Goal: Task Accomplishment & Management: Manage account settings

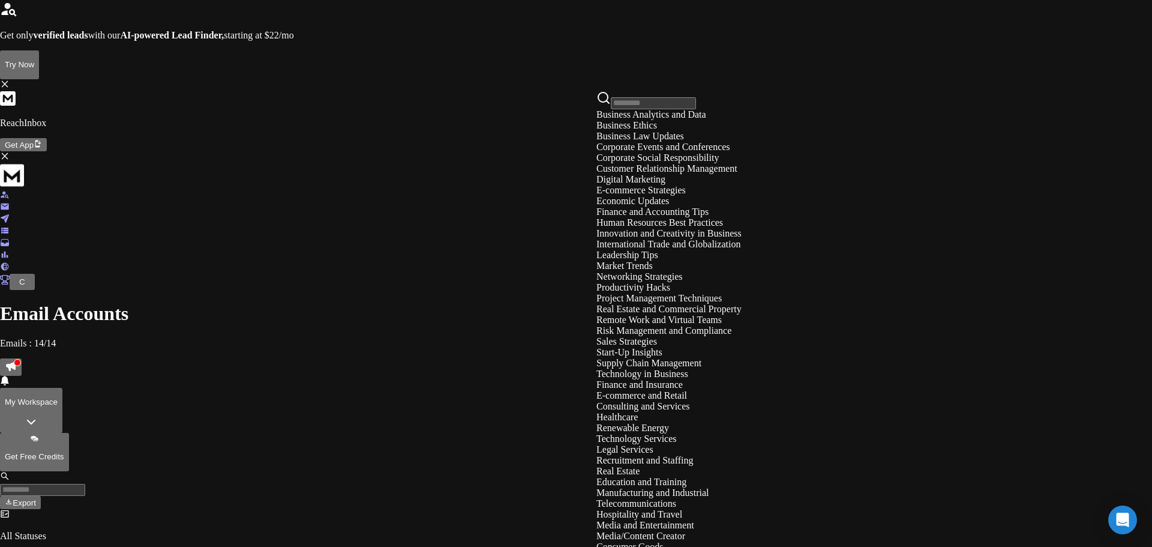
click at [749, 206] on div "Economic Updates" at bounding box center [673, 201] width 152 height 11
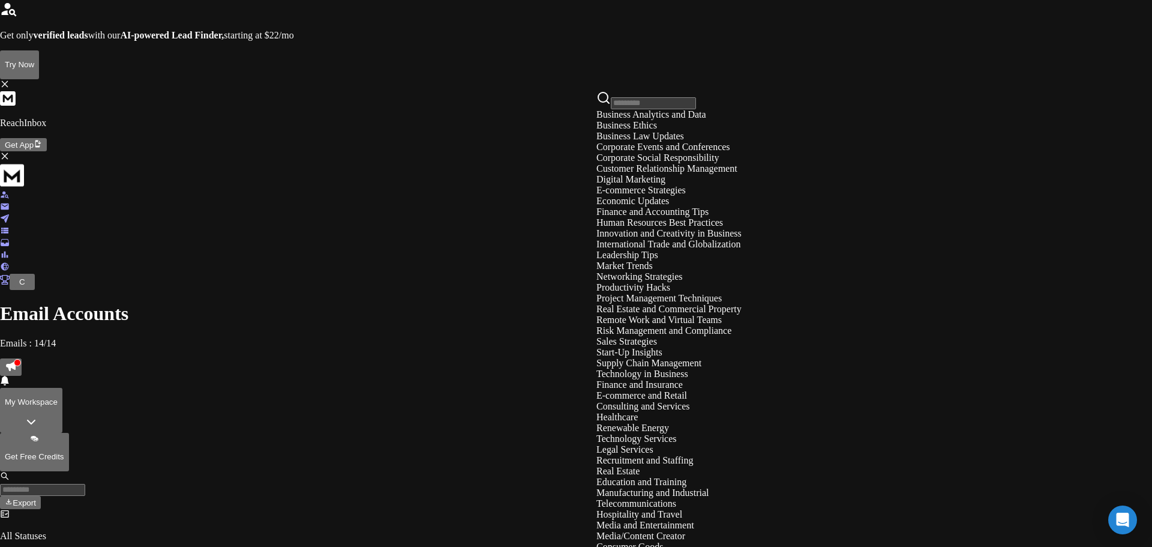
scroll to position [0, 0]
click at [696, 109] on input "text" at bounding box center [653, 103] width 85 height 12
click at [749, 174] on div "Customer Relationship Management" at bounding box center [673, 168] width 152 height 11
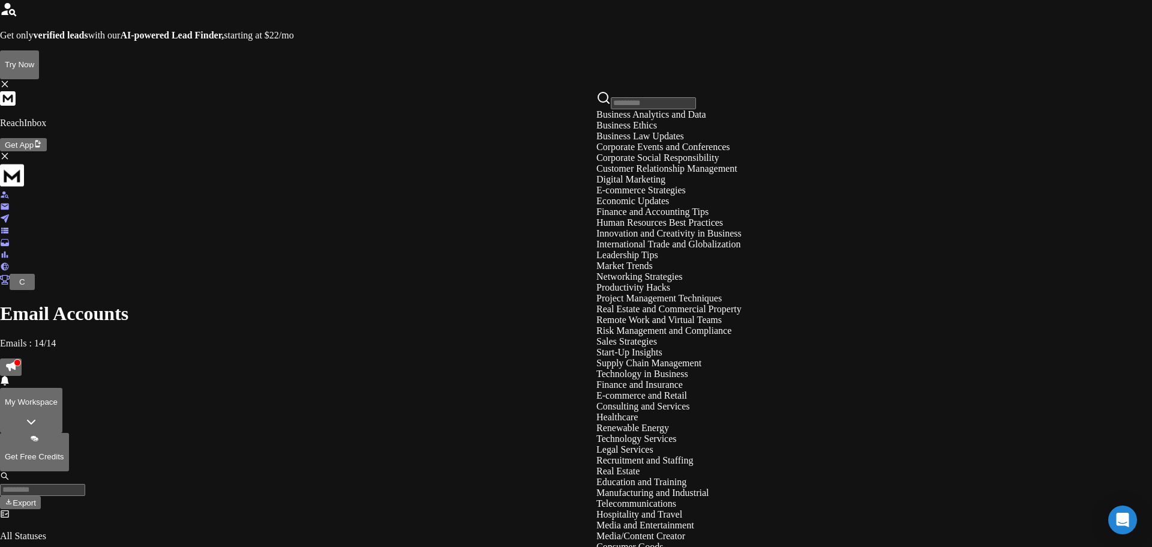
click at [724, 206] on div "Economic Updates" at bounding box center [673, 201] width 152 height 11
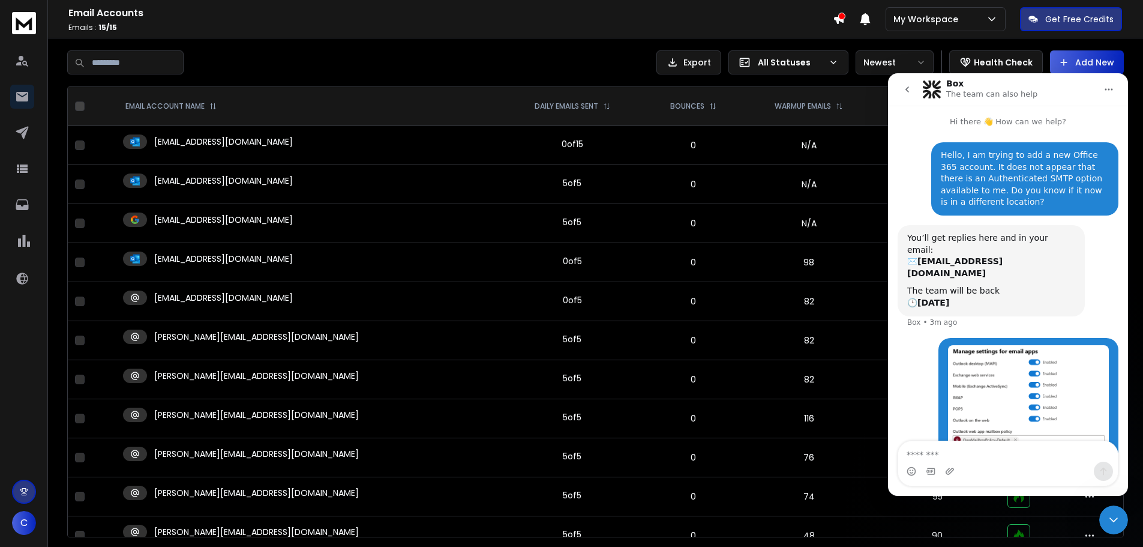
scroll to position [11, 0]
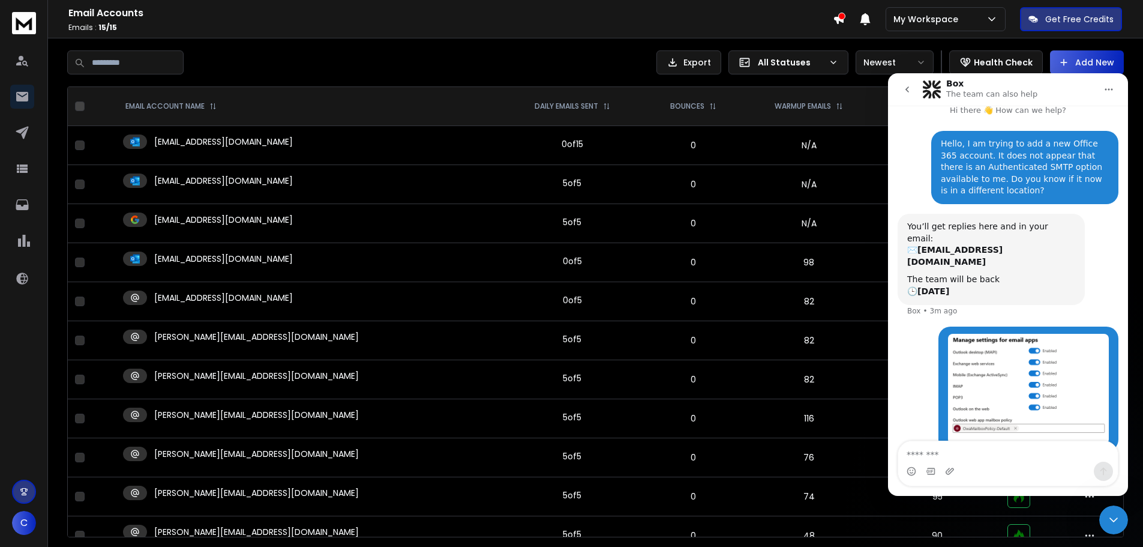
click at [1111, 522] on icon "Close Intercom Messenger" at bounding box center [1114, 520] width 14 height 14
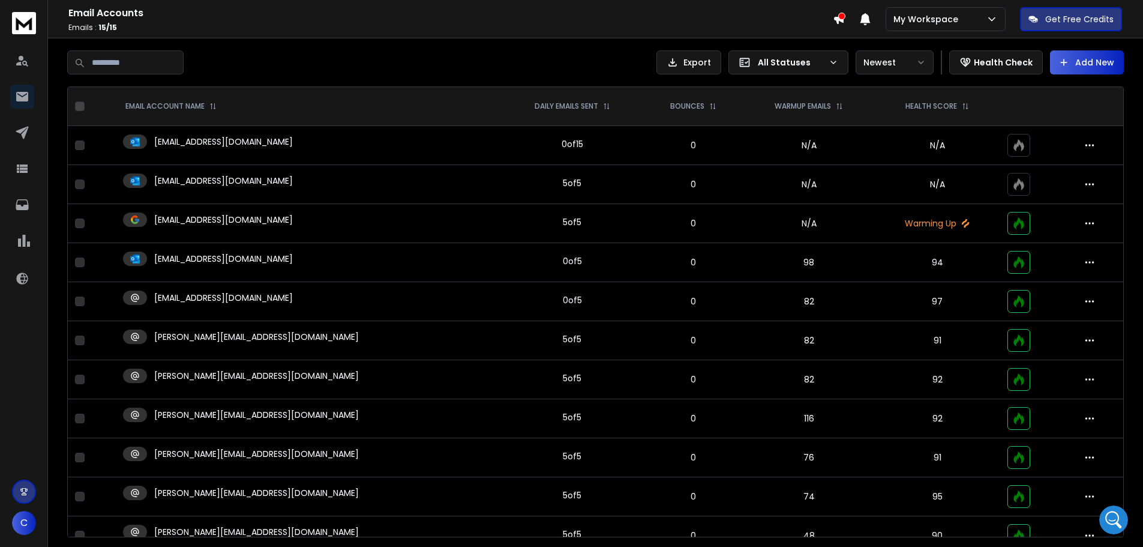
click at [354, 136] on div "cwesley@gulfhawkcommodities.com" at bounding box center [308, 141] width 371 height 14
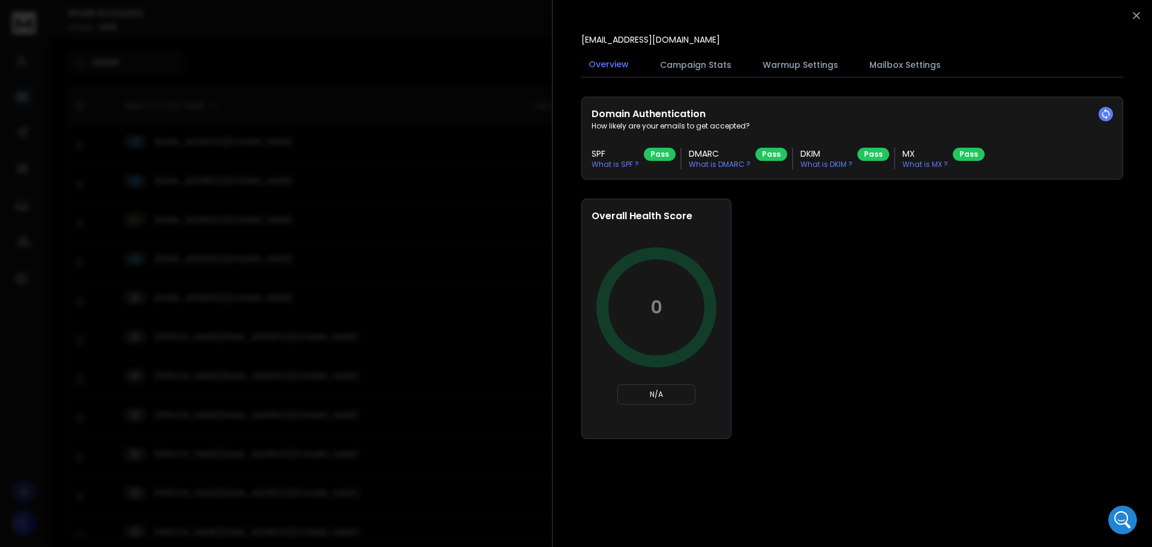
click at [880, 65] on button "Mailbox Settings" at bounding box center [905, 65] width 86 height 26
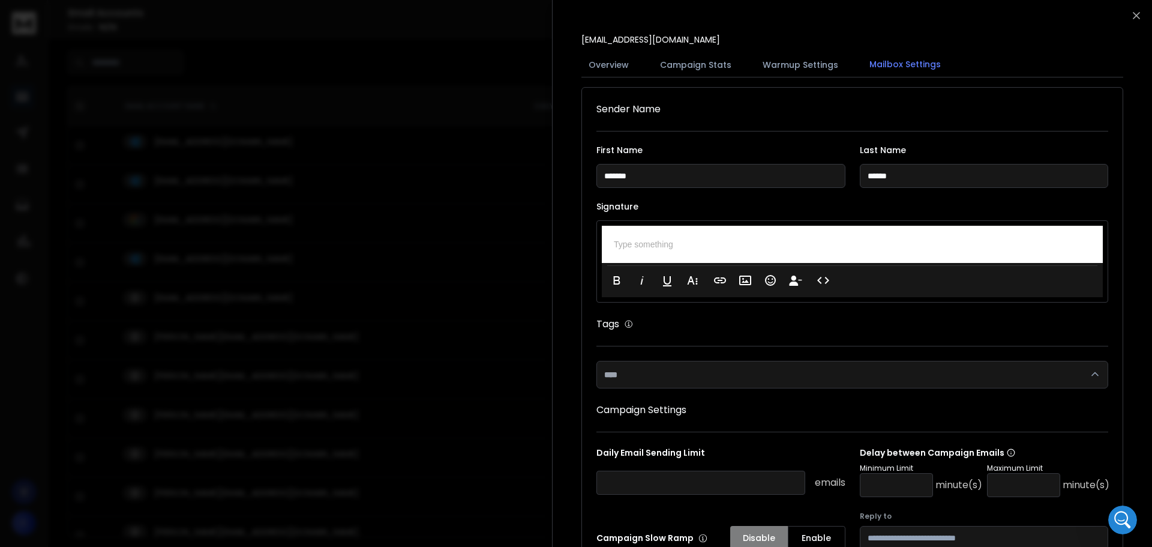
click at [669, 481] on input "**" at bounding box center [701, 482] width 209 height 24
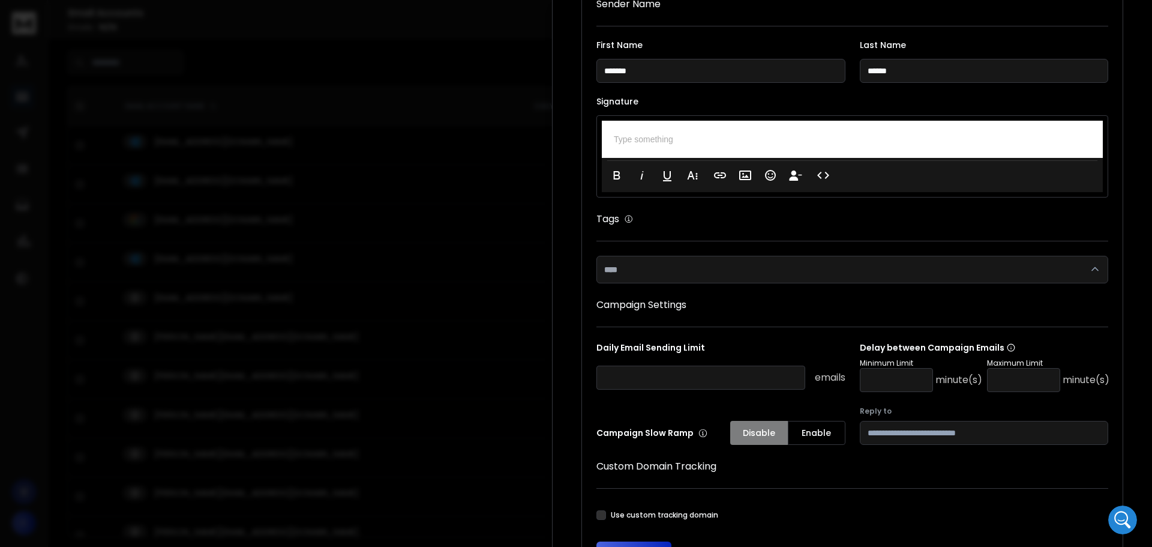
scroll to position [172, 0]
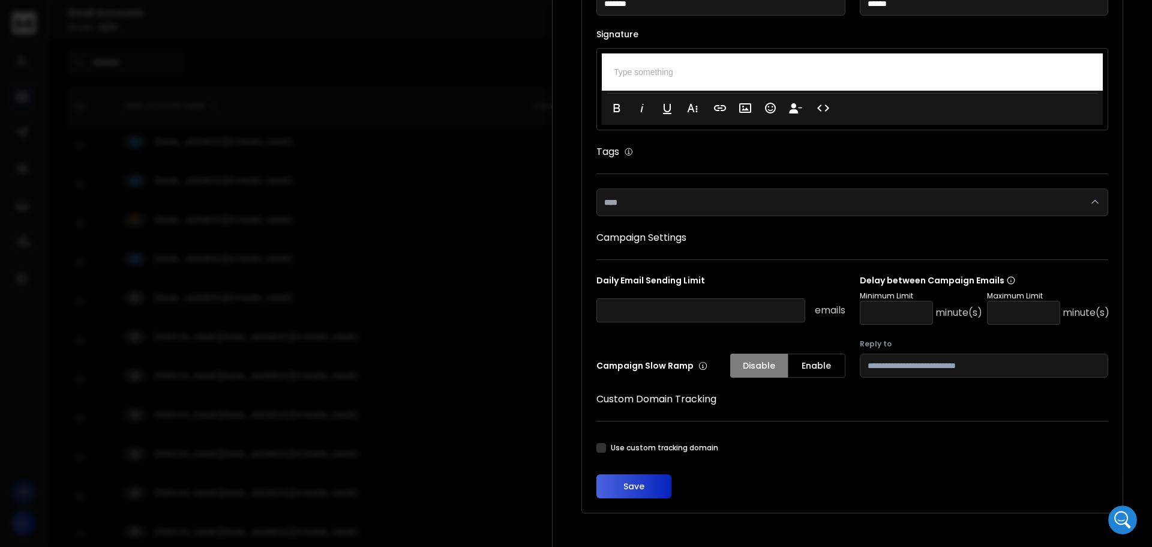
type input "*"
click at [648, 490] on button "Save" at bounding box center [634, 486] width 75 height 24
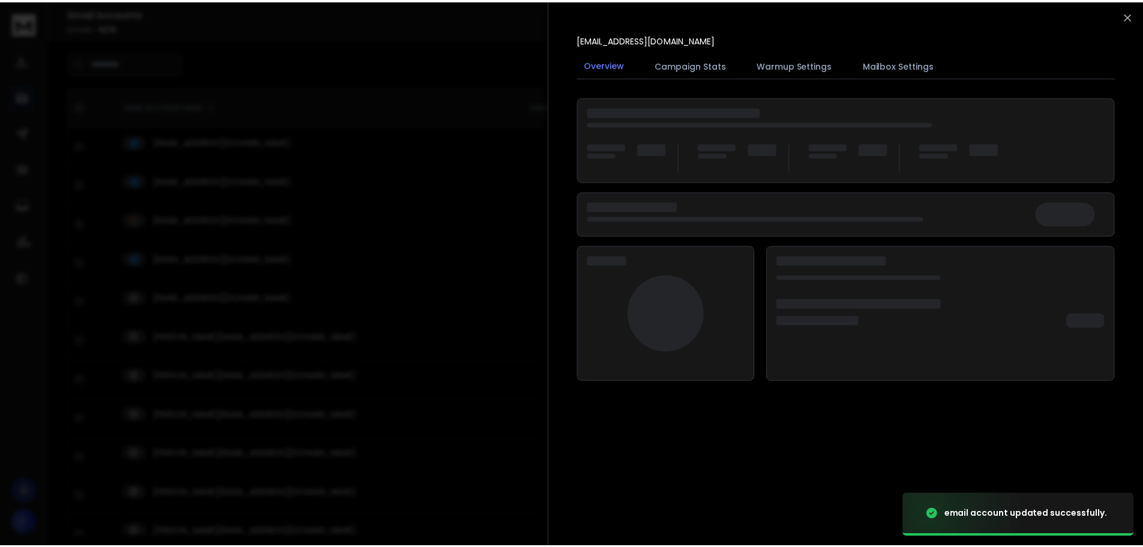
scroll to position [0, 0]
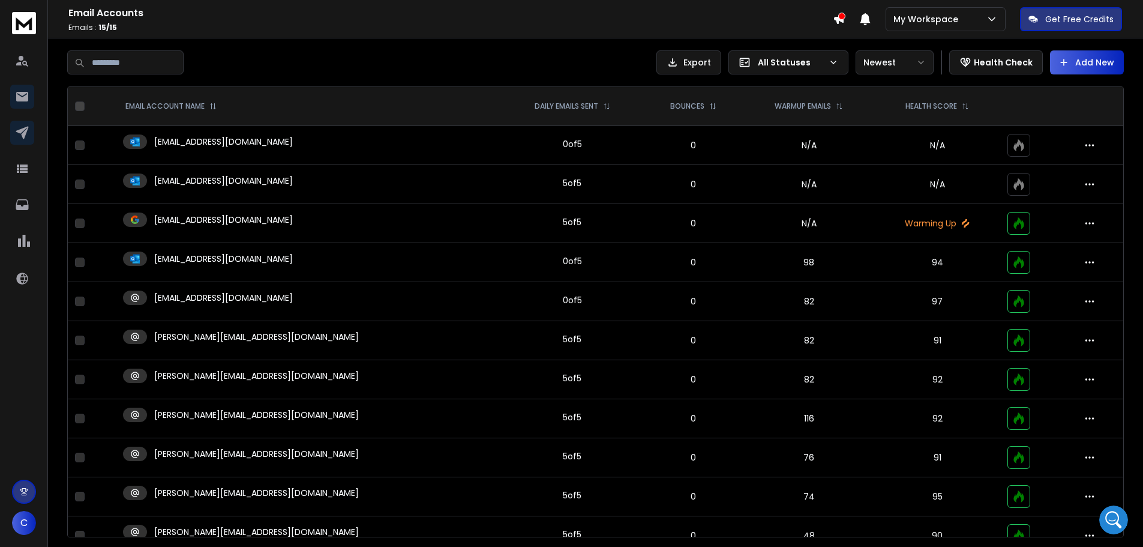
click at [19, 130] on icon at bounding box center [22, 132] width 13 height 13
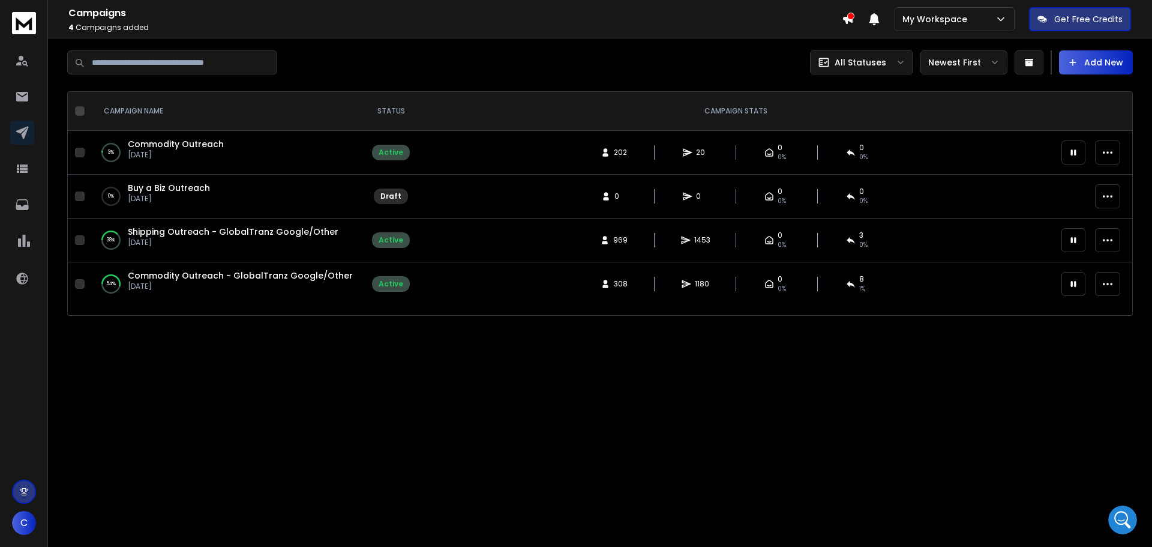
click at [207, 270] on span "Commodity Outreach - GlobalTranz Google/Other" at bounding box center [240, 275] width 225 height 12
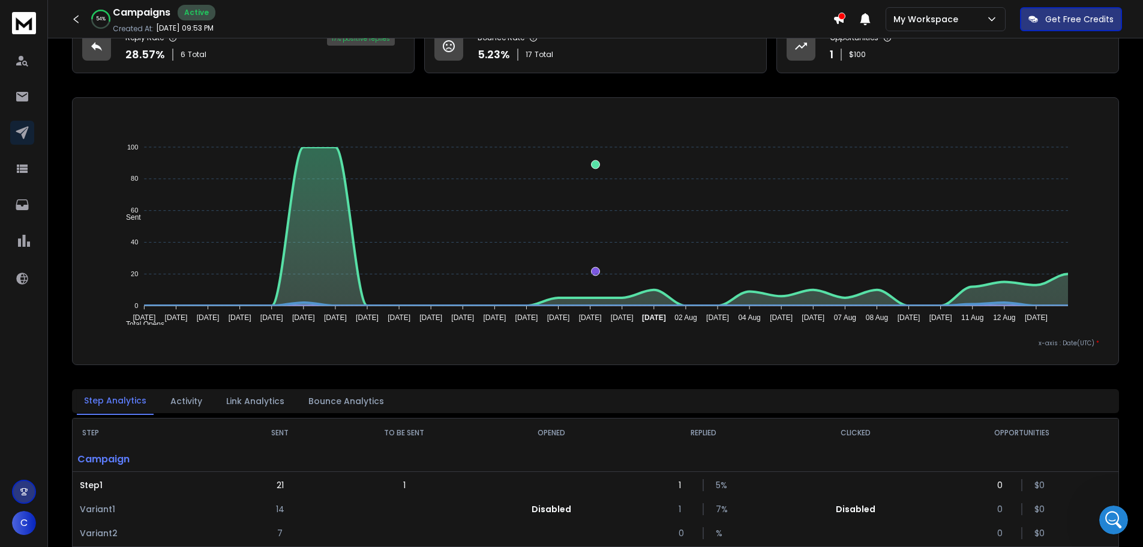
scroll to position [353, 0]
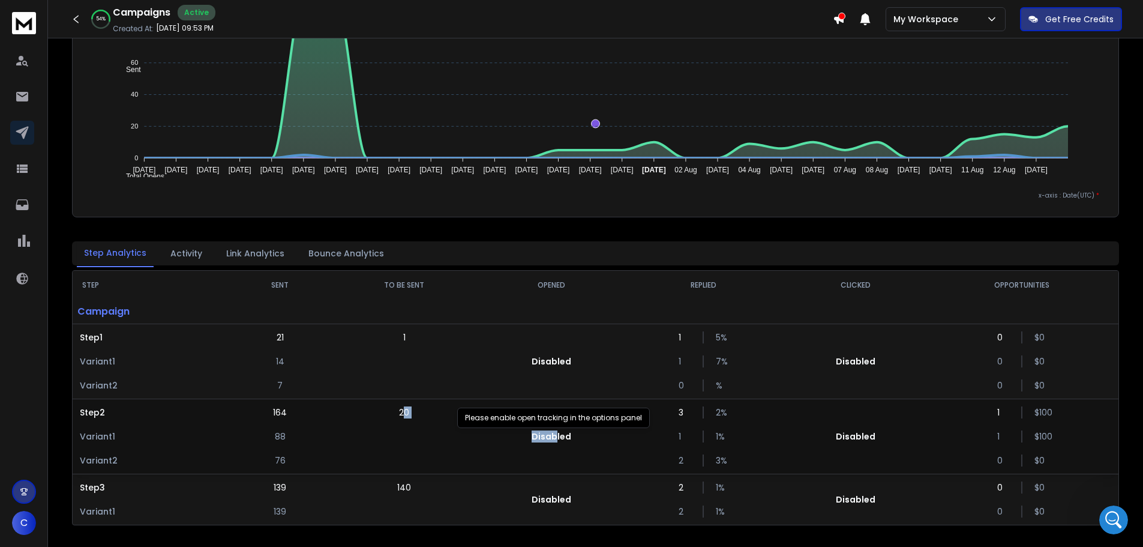
drag, startPoint x: 408, startPoint y: 410, endPoint x: 557, endPoint y: 443, distance: 152.6
click at [557, 443] on tr "Step 2 Variant 1 Variant 2 164 88 76 20 Disabled 3 2 % 1 1 % 2 3 % Disabled 1 $…" at bounding box center [596, 436] width 1046 height 75
click at [552, 440] on p "Disabled" at bounding box center [552, 436] width 40 height 12
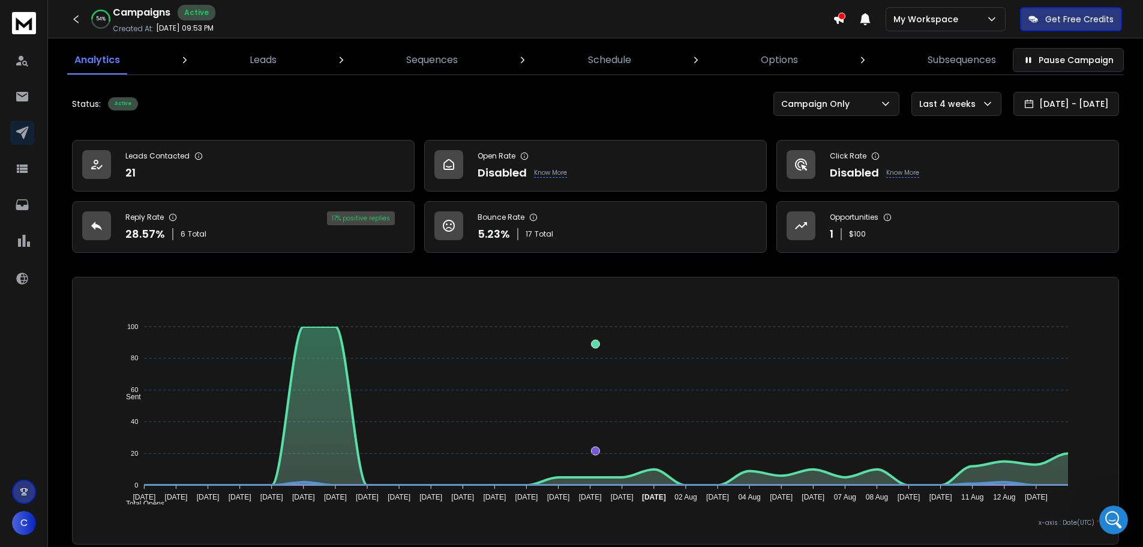
scroll to position [0, 0]
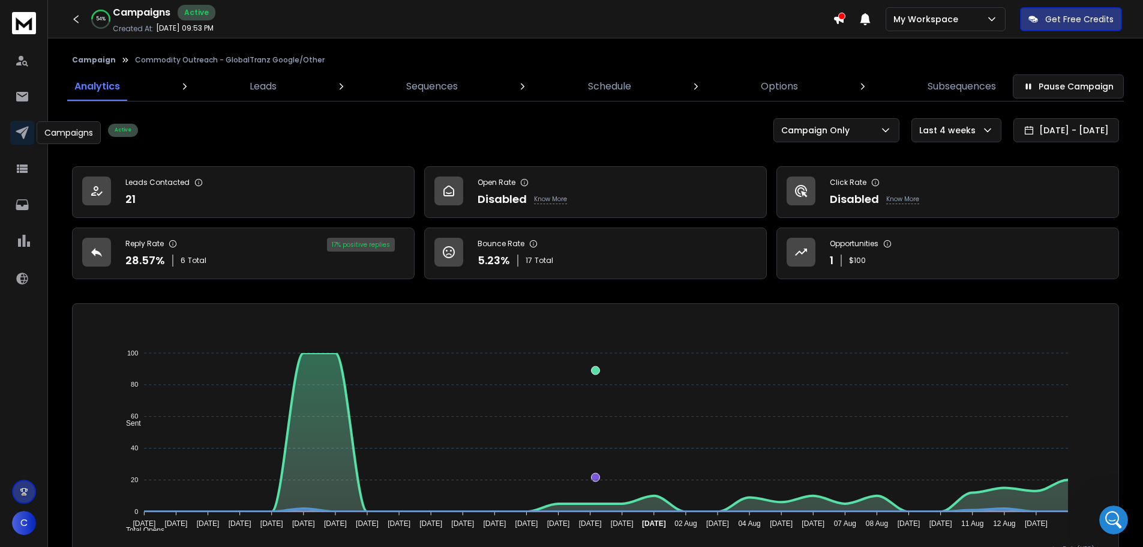
click at [21, 126] on icon at bounding box center [22, 132] width 14 height 14
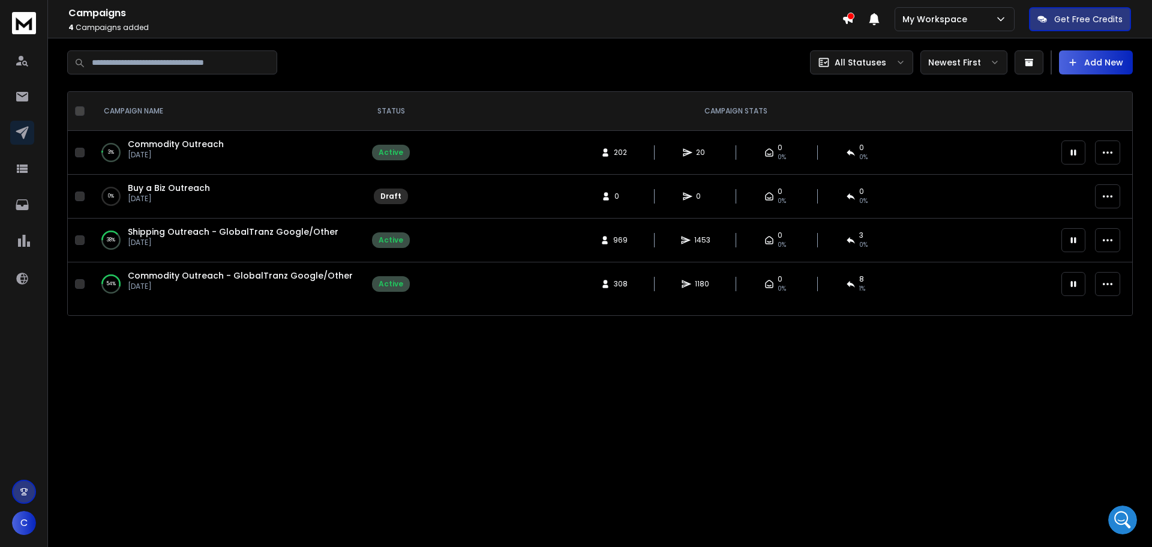
click at [293, 235] on span "Shipping Outreach - GlobalTranz Google/Other" at bounding box center [233, 232] width 211 height 12
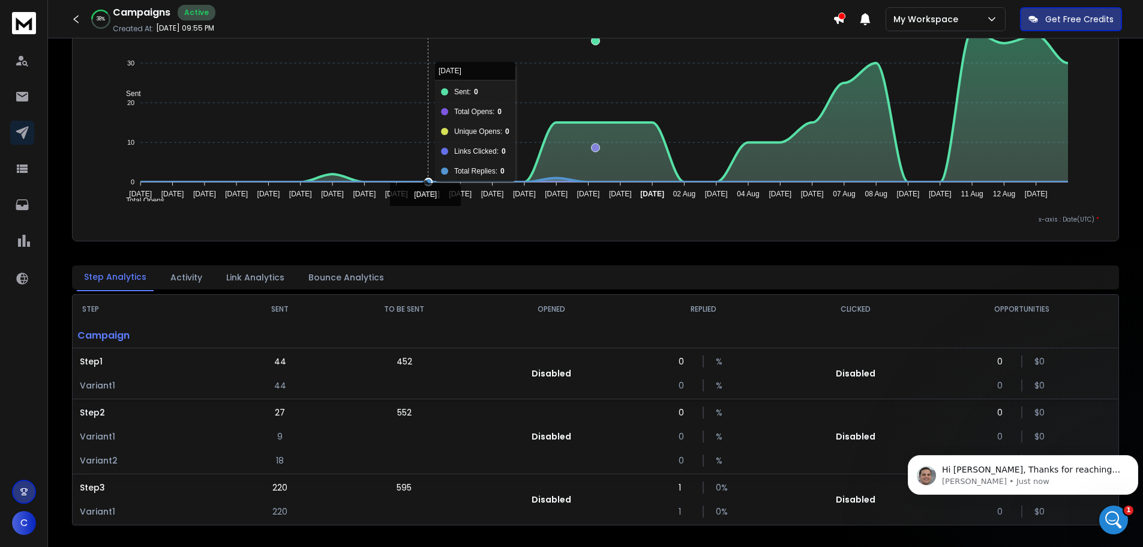
scroll to position [365, 0]
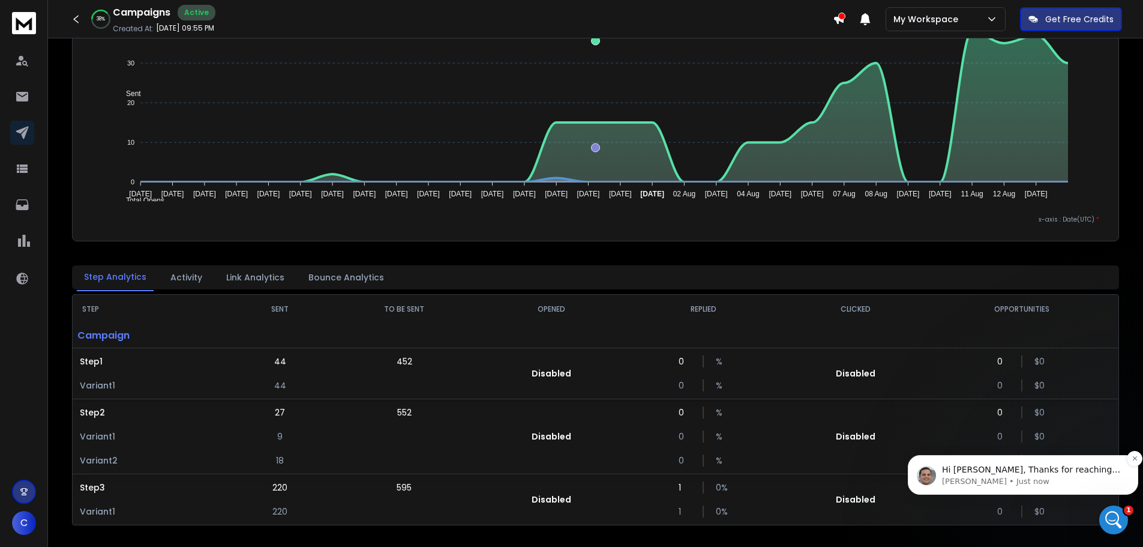
click at [1060, 484] on p "Raj • Just now" at bounding box center [1032, 481] width 181 height 11
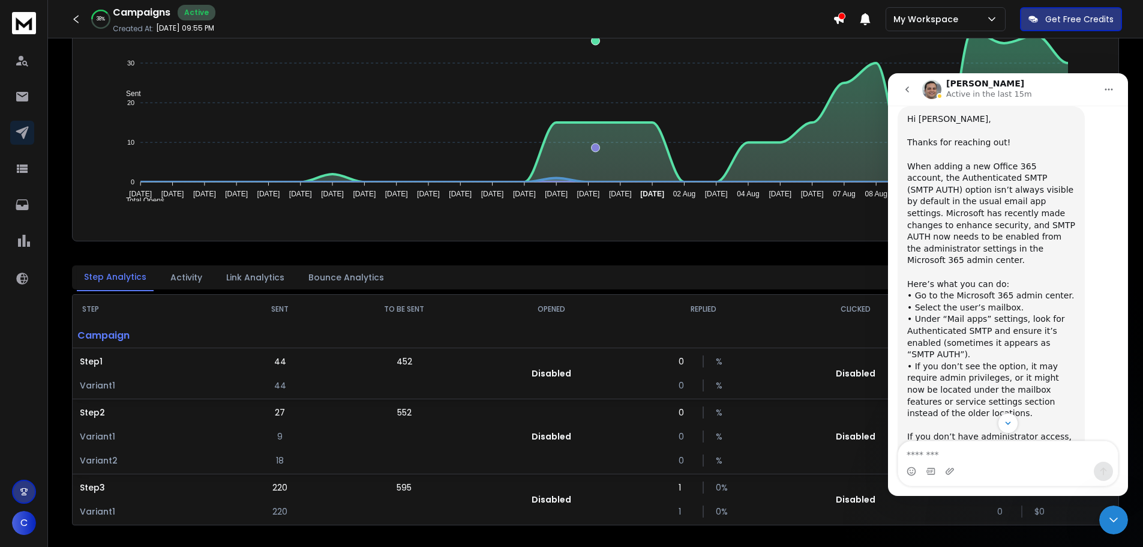
scroll to position [385, 0]
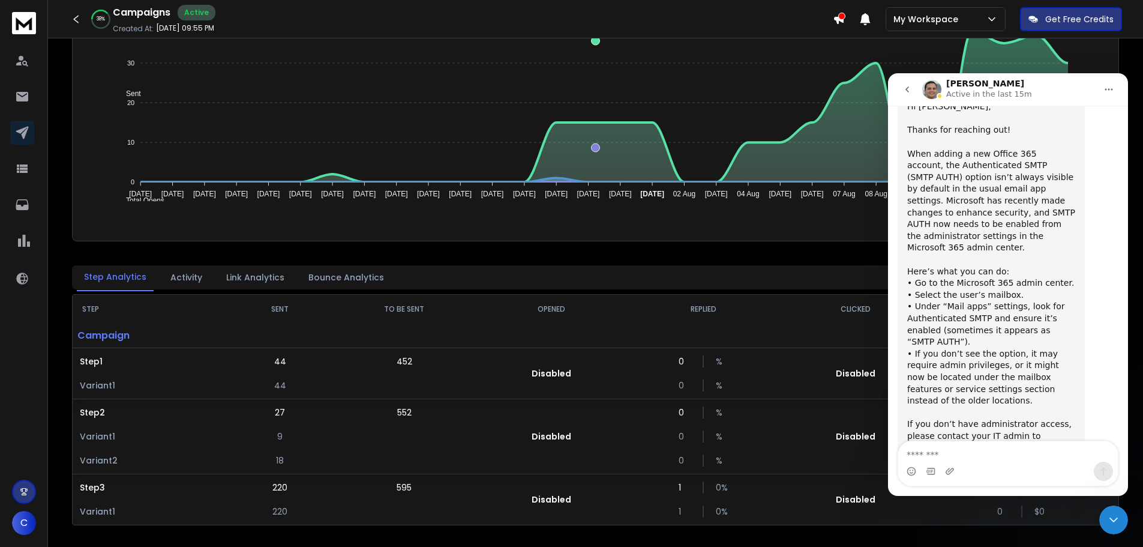
click at [1021, 448] on textarea "Message…" at bounding box center [1008, 451] width 220 height 20
type textarea "**********"
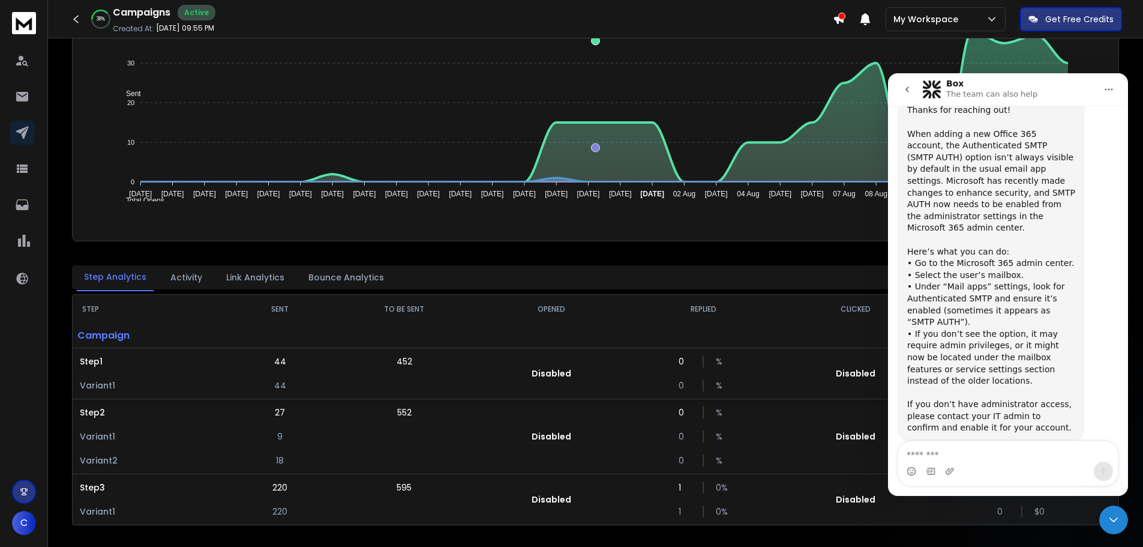
scroll to position [412, 0]
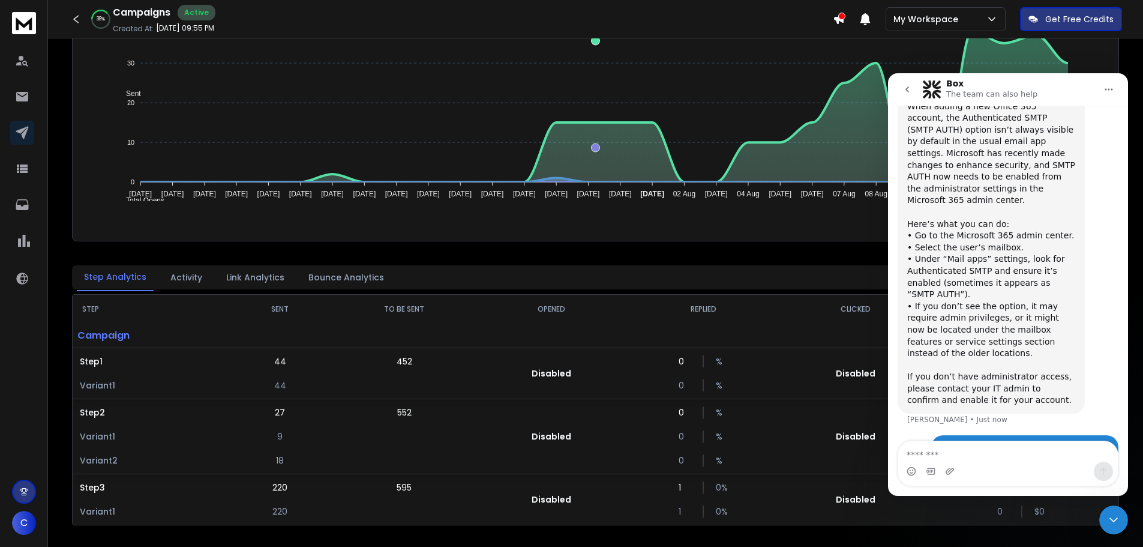
click at [1101, 522] on div "Close Intercom Messenger" at bounding box center [1113, 519] width 29 height 29
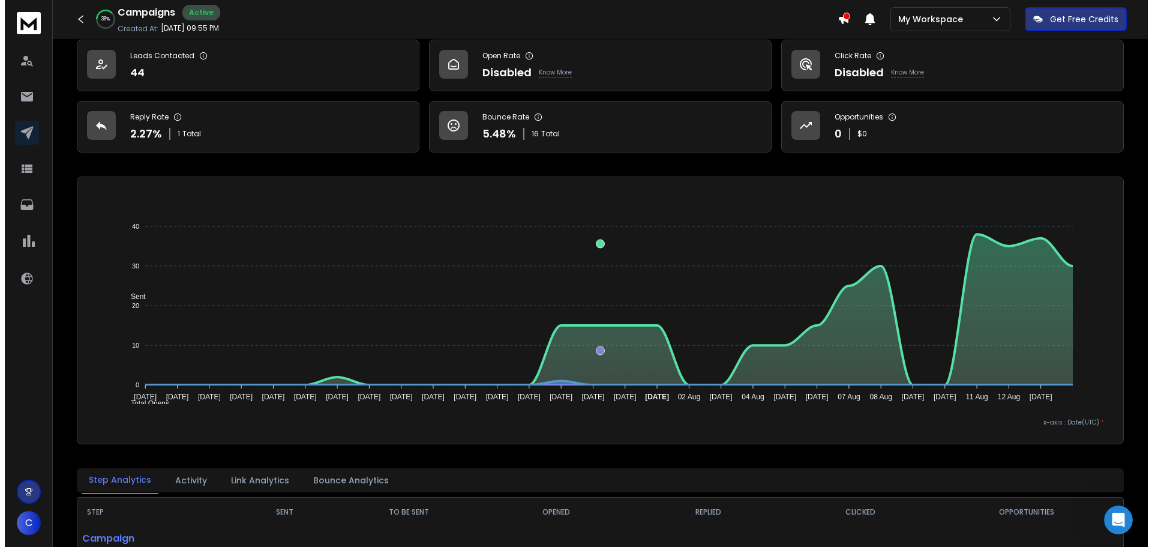
scroll to position [0, 0]
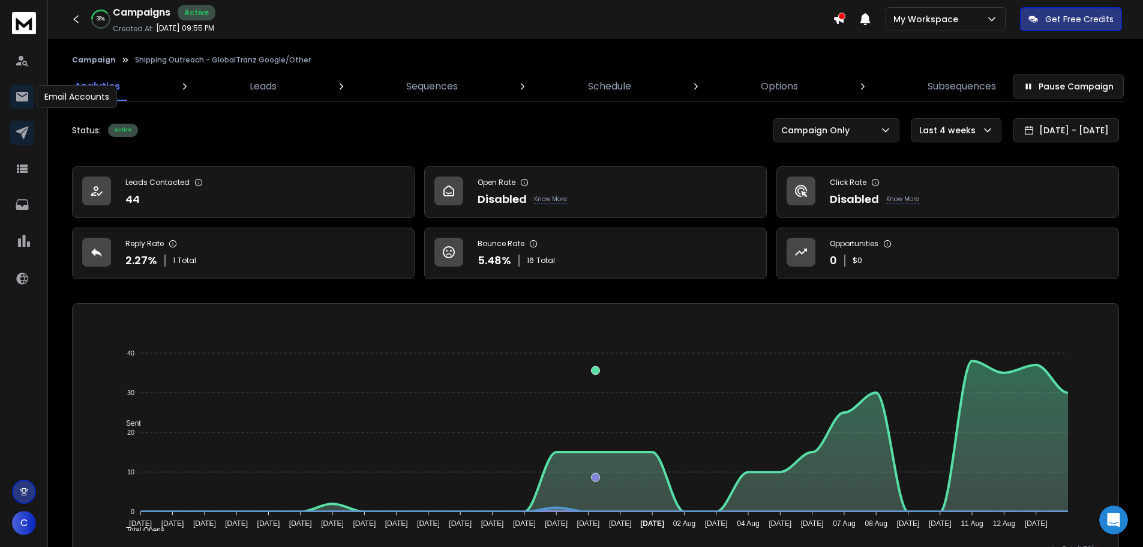
drag, startPoint x: 32, startPoint y: 94, endPoint x: 26, endPoint y: 91, distance: 7.5
click at [31, 93] on link at bounding box center [22, 97] width 24 height 24
click at [25, 90] on icon at bounding box center [22, 96] width 14 height 14
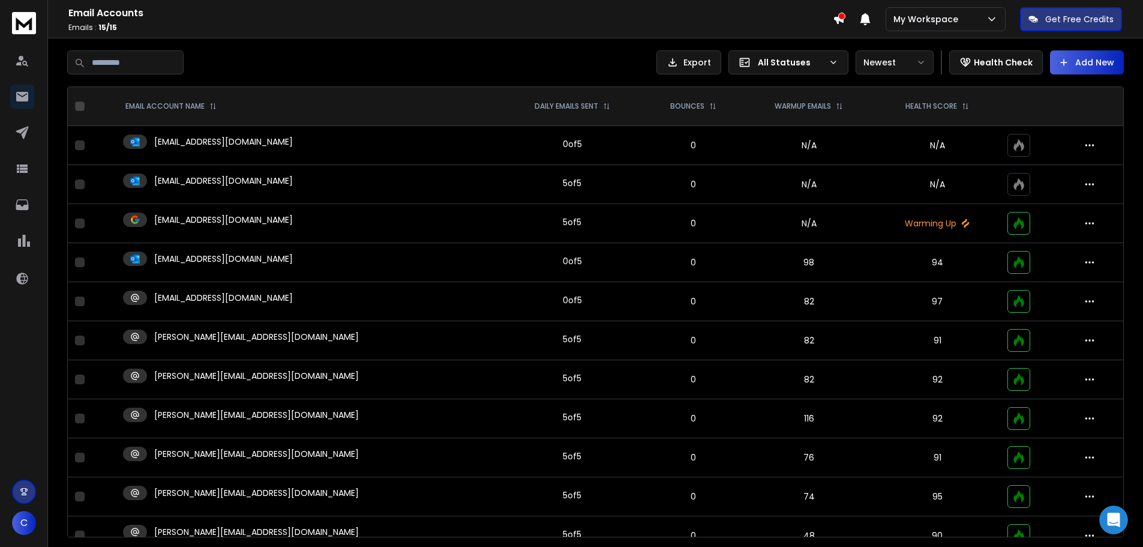
click at [428, 225] on div "[EMAIL_ADDRESS][DOMAIN_NAME]" at bounding box center [308, 219] width 371 height 14
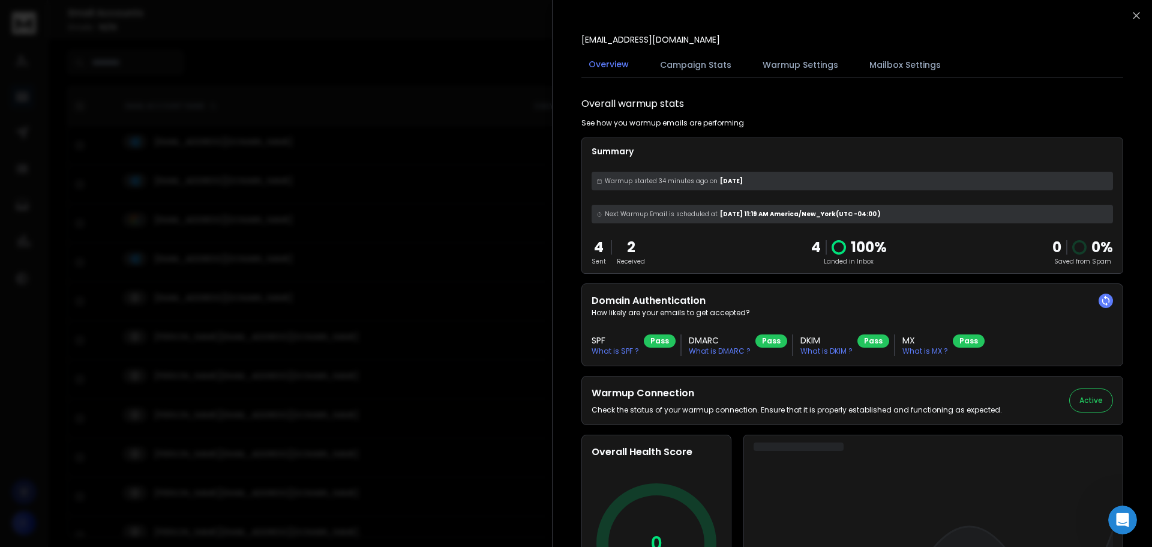
click at [416, 67] on div at bounding box center [576, 273] width 1152 height 547
